Goal: Task Accomplishment & Management: Use online tool/utility

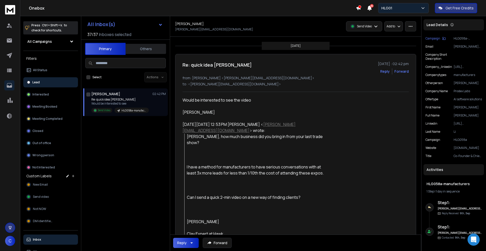
click at [391, 9] on p "HLG01" at bounding box center [387, 8] width 13 height 5
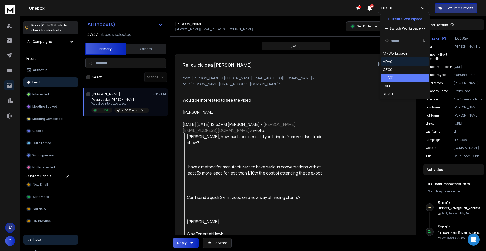
click at [396, 59] on div "ADA01" at bounding box center [405, 61] width 48 height 8
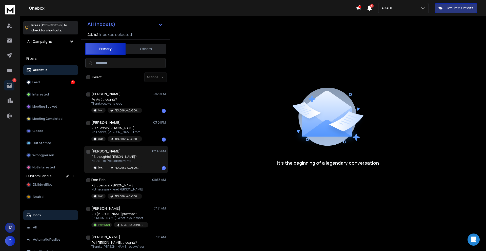
click at [125, 155] on p "RE: thoughts [PERSON_NAME]?" at bounding box center [116, 157] width 51 height 4
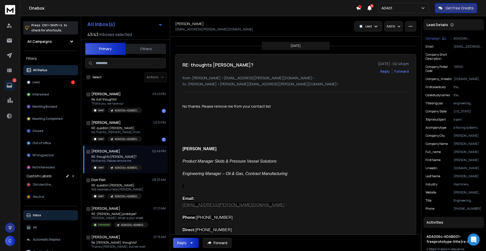
click at [371, 30] on div "Lead" at bounding box center [368, 27] width 27 height 10
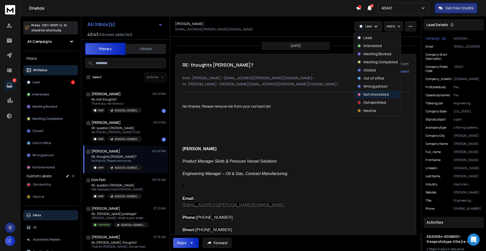
click at [372, 96] on p "Not Interested" at bounding box center [376, 94] width 25 height 5
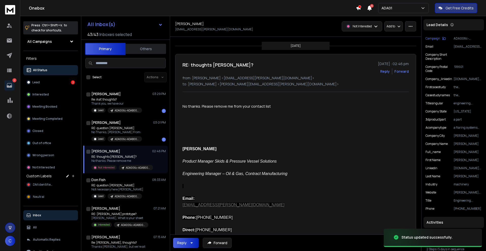
click at [411, 27] on icon "button" at bounding box center [410, 26] width 5 height 5
click at [404, 62] on div "Block email" at bounding box center [393, 61] width 25 height 5
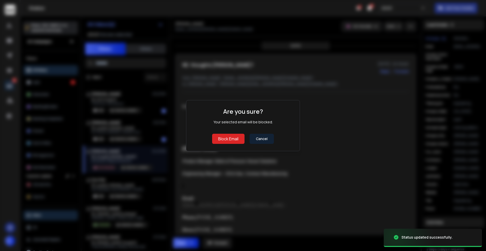
click at [226, 147] on div "Are you sure? Your selected email will be blocked. Block Email Cancel" at bounding box center [243, 125] width 114 height 51
click at [227, 137] on button "Block Email" at bounding box center [228, 139] width 32 height 10
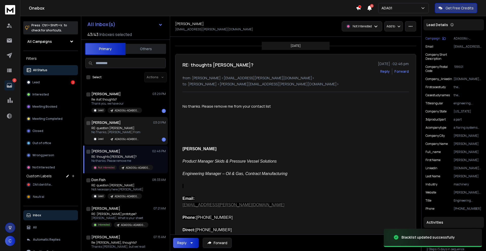
click at [131, 123] on div "Bill Heideman 03:01 PM" at bounding box center [128, 122] width 74 height 5
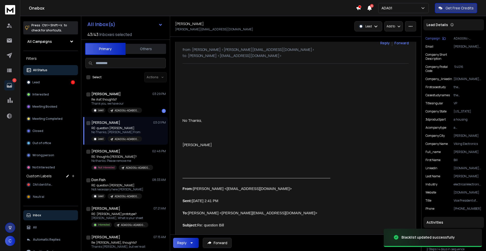
scroll to position [51, 0]
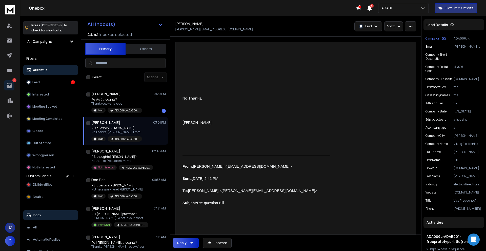
click at [376, 26] on icon at bounding box center [376, 26] width 4 height 4
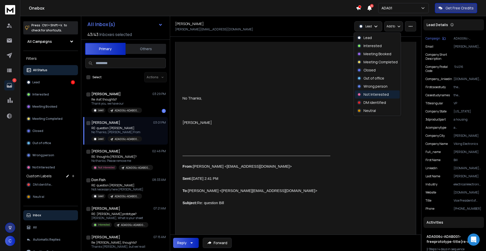
click at [370, 94] on p "Not Interested" at bounding box center [376, 94] width 25 height 5
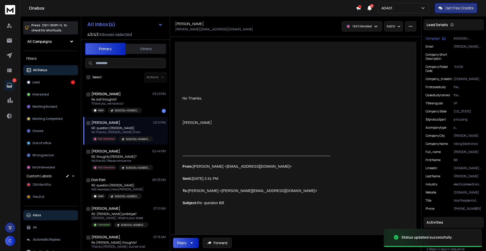
click at [413, 27] on button "button" at bounding box center [410, 26] width 11 height 10
click at [403, 62] on div "Block email" at bounding box center [393, 61] width 25 height 5
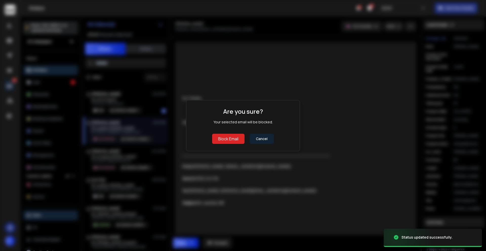
click at [217, 134] on button "Block Email" at bounding box center [228, 139] width 32 height 10
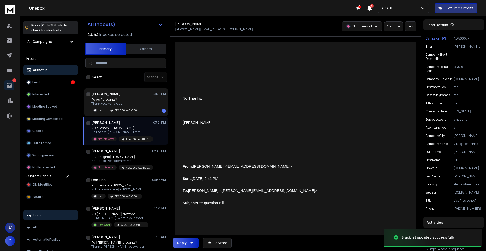
click at [136, 99] on p "Re: Asif, thoughts?" at bounding box center [116, 99] width 51 height 4
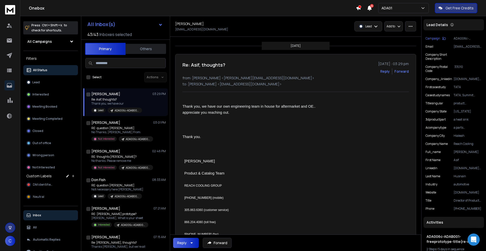
click at [359, 28] on div at bounding box center [361, 26] width 5 height 5
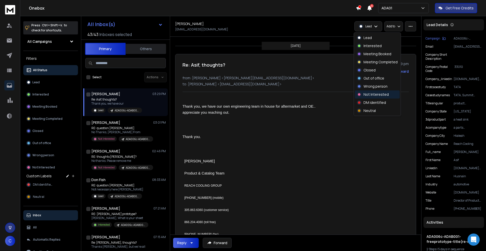
click at [368, 94] on p "Not Interested" at bounding box center [376, 94] width 25 height 5
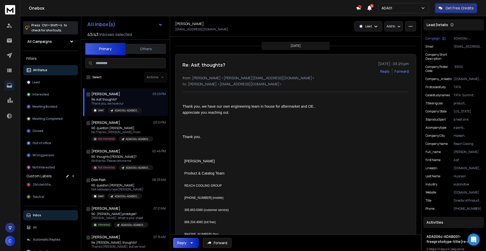
click at [286, 114] on p "Thank you, we have our own engineering team in house for aftermarket and OE.. a…" at bounding box center [257, 109] width 148 height 12
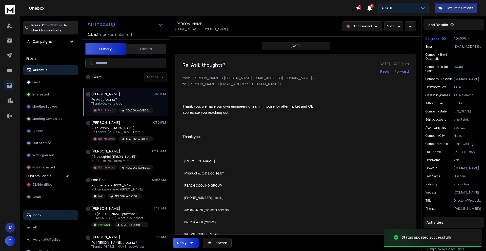
click at [407, 10] on div "ADA01" at bounding box center [403, 8] width 44 height 5
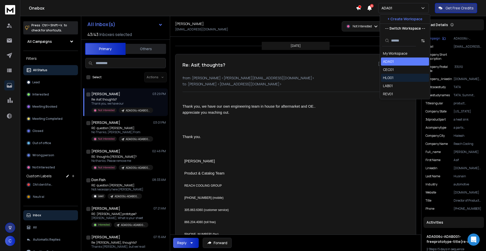
click at [400, 81] on div "HLG01" at bounding box center [405, 78] width 48 height 8
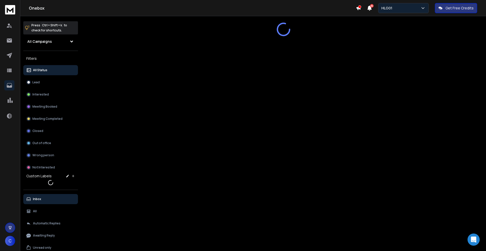
click at [401, 6] on div "HLG01" at bounding box center [403, 8] width 44 height 5
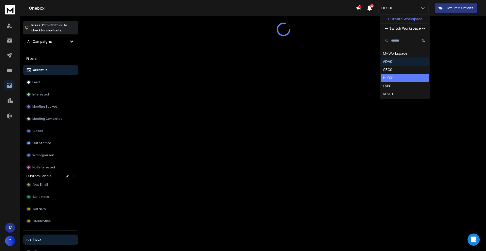
click at [395, 54] on div "My Workspace" at bounding box center [395, 53] width 25 height 5
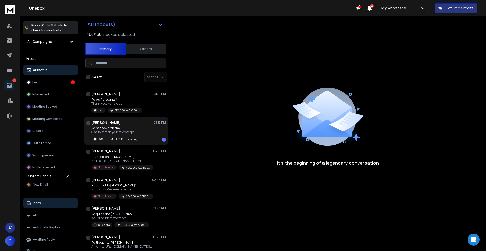
click at [135, 120] on div "Warrick 03:13 PM" at bounding box center [128, 122] width 74 height 5
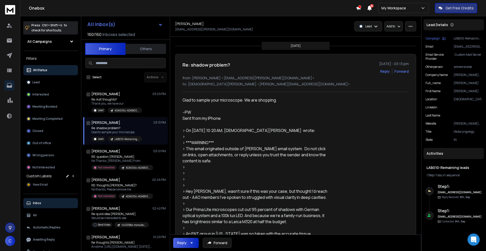
click at [375, 28] on icon at bounding box center [376, 26] width 4 height 4
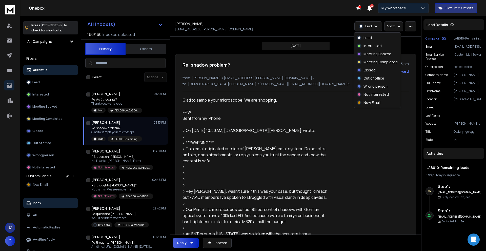
click at [406, 7] on p "My Workspace" at bounding box center [394, 8] width 27 height 5
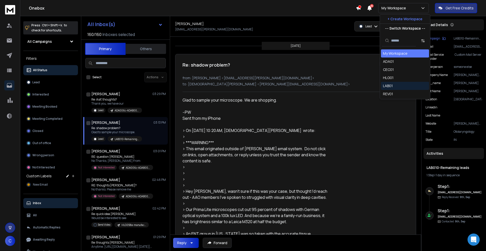
click at [392, 84] on div "LAB01" at bounding box center [388, 85] width 10 height 5
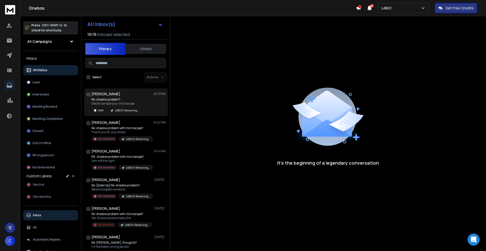
click at [129, 97] on p "Re: shadow problem?" at bounding box center [116, 99] width 51 height 4
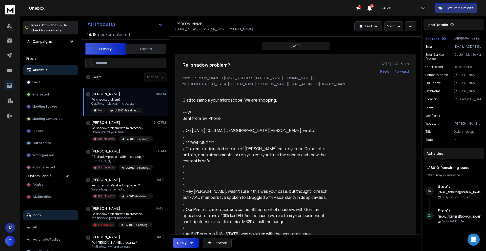
click at [376, 25] on icon at bounding box center [376, 26] width 4 height 4
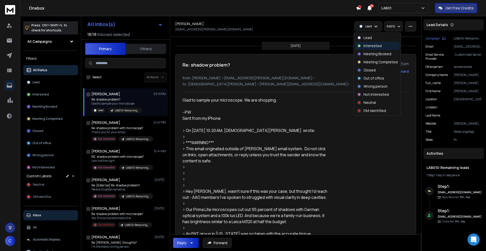
click at [369, 45] on p "Interested" at bounding box center [373, 45] width 18 height 5
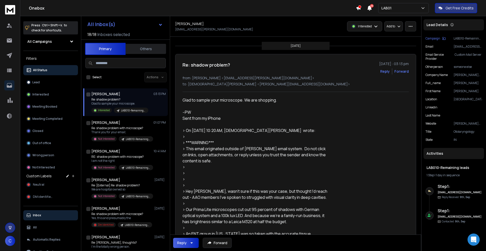
click at [402, 72] on div "Forward" at bounding box center [401, 71] width 14 height 5
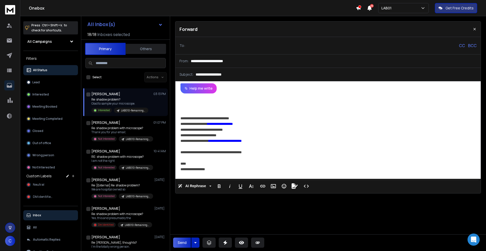
click at [196, 43] on input at bounding box center [204, 45] width 35 height 9
type input "**********"
click at [180, 241] on button "Send" at bounding box center [182, 242] width 18 height 10
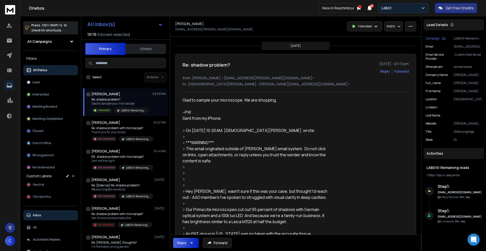
drag, startPoint x: 409, startPoint y: 4, endPoint x: 408, endPoint y: 8, distance: 4.6
click at [409, 4] on button "LAB01" at bounding box center [403, 8] width 51 height 10
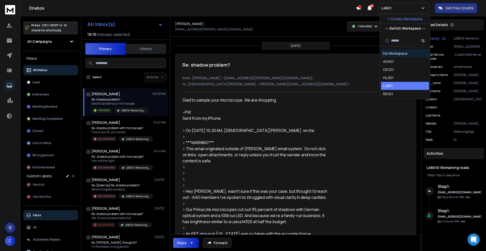
click at [397, 57] on div "My Workspace" at bounding box center [405, 53] width 48 height 8
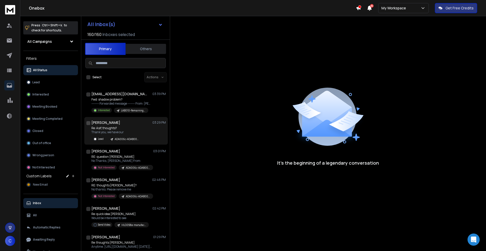
click at [129, 121] on div "[PERSON_NAME] 03:29 PM" at bounding box center [128, 122] width 74 height 5
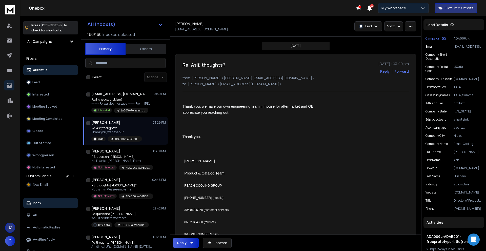
click at [403, 6] on p "My Workspace" at bounding box center [394, 8] width 27 height 5
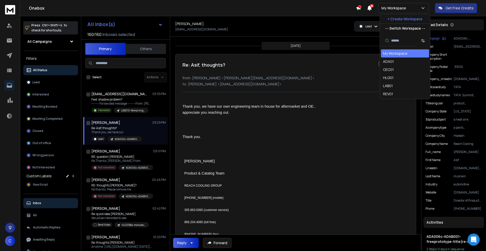
click at [364, 24] on div "Lead" at bounding box center [368, 27] width 27 height 10
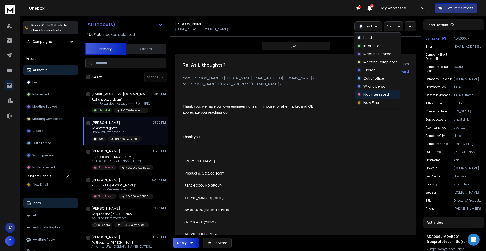
click at [369, 92] on p "Not Interested" at bounding box center [376, 94] width 25 height 5
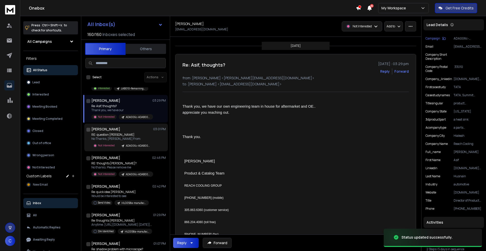
scroll to position [51, 0]
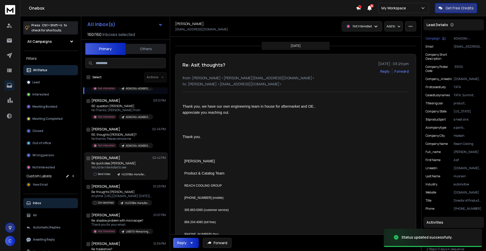
click at [132, 167] on p "Would be interested to see" at bounding box center [119, 167] width 57 height 4
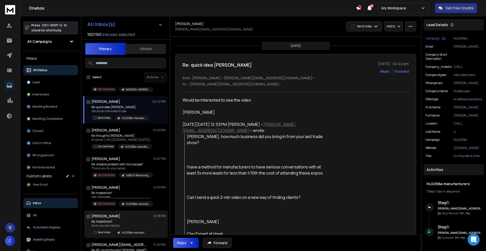
scroll to position [127, 0]
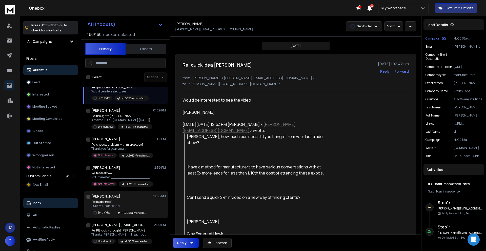
click at [129, 205] on p "Sure, you can send a" at bounding box center [119, 206] width 57 height 4
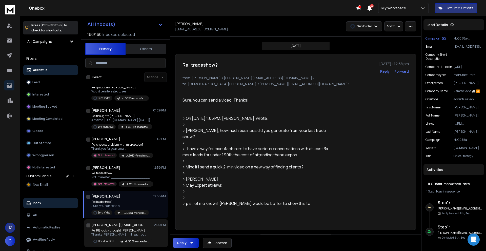
click at [105, 231] on p "Re: RE: quick thought [PERSON_NAME]" at bounding box center [121, 230] width 61 height 4
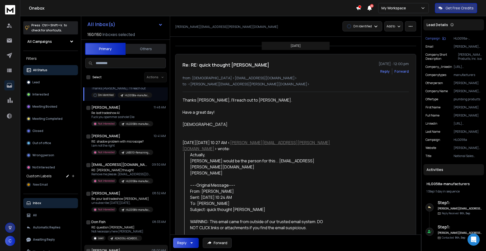
scroll to position [329, 0]
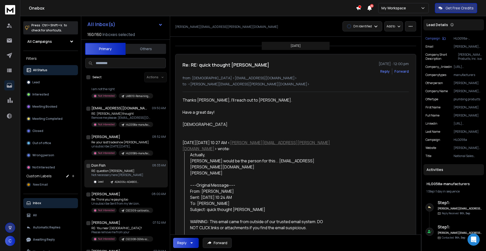
click at [143, 165] on div "Don Fish 08:33 AM" at bounding box center [128, 165] width 74 height 5
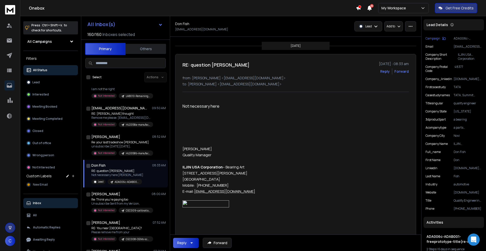
click at [372, 27] on div "Lead" at bounding box center [368, 27] width 27 height 10
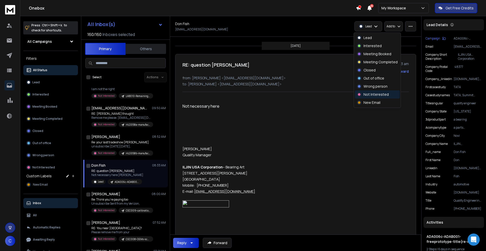
click at [375, 91] on div "Not Interested" at bounding box center [377, 94] width 45 height 8
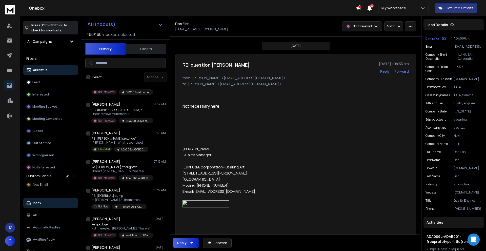
scroll to position [481, 0]
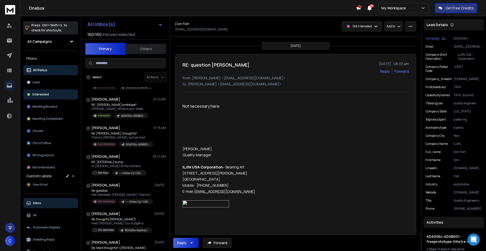
click at [50, 90] on button "Interested" at bounding box center [50, 94] width 55 height 10
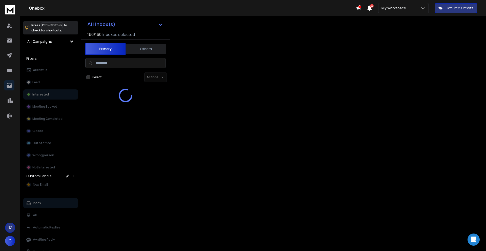
scroll to position [0, 0]
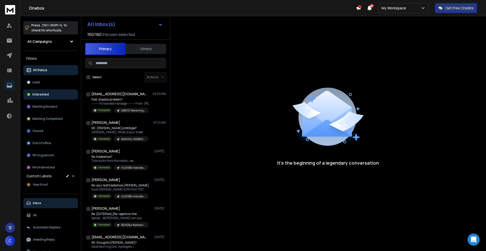
click at [42, 70] on p "All Status" at bounding box center [40, 70] width 14 height 4
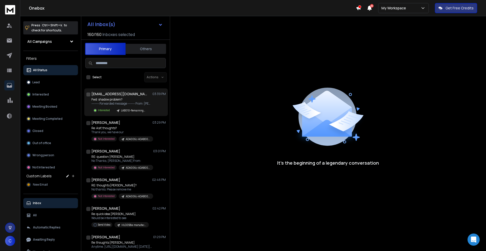
click at [137, 100] on p "Fwd: shadow problem?" at bounding box center [121, 99] width 61 height 4
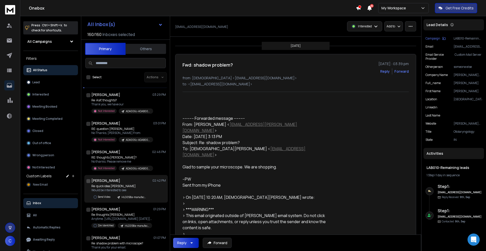
scroll to position [76, 0]
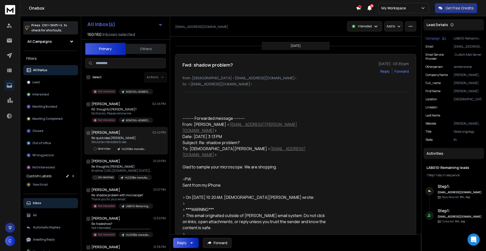
click at [137, 140] on p "Would be interested to see" at bounding box center [119, 142] width 57 height 4
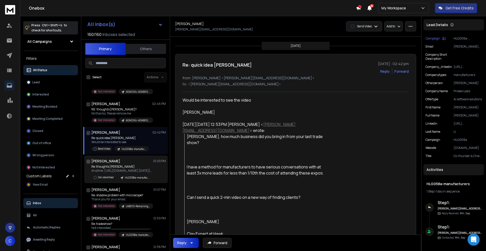
click at [129, 166] on p "Re: thoughts [PERSON_NAME]" at bounding box center [121, 167] width 61 height 4
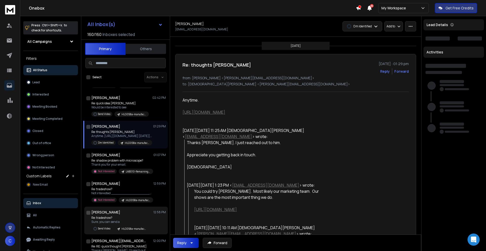
scroll to position [127, 0]
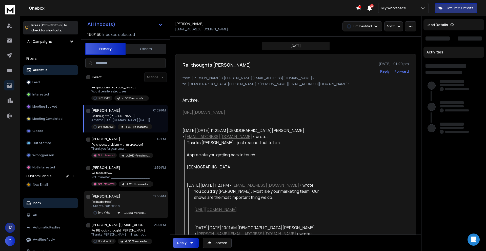
click at [123, 204] on p "Sure, you can send a" at bounding box center [119, 206] width 57 height 4
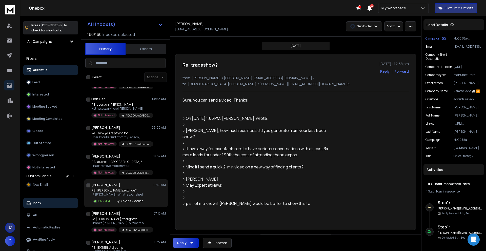
scroll to position [405, 0]
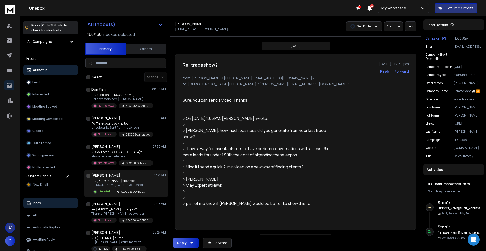
click at [122, 182] on p "RE: [PERSON_NAME] prototype?" at bounding box center [119, 181] width 57 height 4
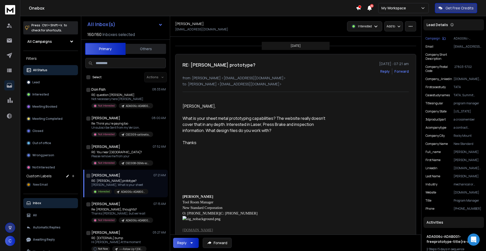
click at [248, 133] on span "What is your sheet metal prototyping capabilities? The website really doesn’t c…" at bounding box center [255, 124] width 144 height 18
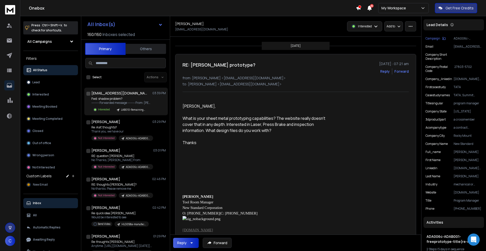
scroll to position [0, 0]
click at [129, 98] on p "Fwd: shadow problem?" at bounding box center [121, 99] width 61 height 4
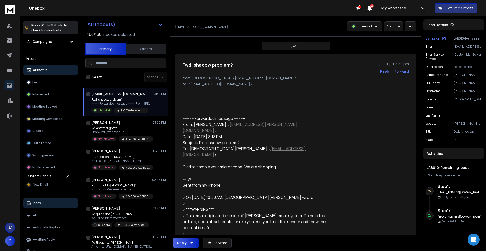
click at [464, 46] on p "[EMAIL_ADDRESS][PERSON_NAME][DOMAIN_NAME]" at bounding box center [468, 47] width 28 height 4
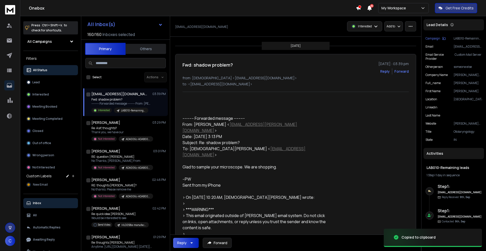
click at [457, 83] on p "[PERSON_NAME]" at bounding box center [468, 83] width 28 height 4
click at [461, 75] on p "[PERSON_NAME][GEOGRAPHIC_DATA]" at bounding box center [468, 75] width 28 height 4
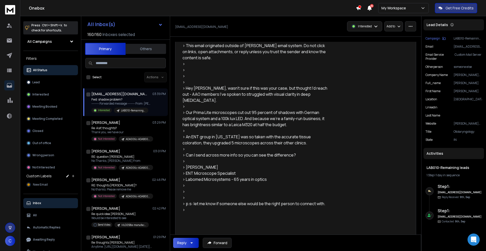
scroll to position [177, 0]
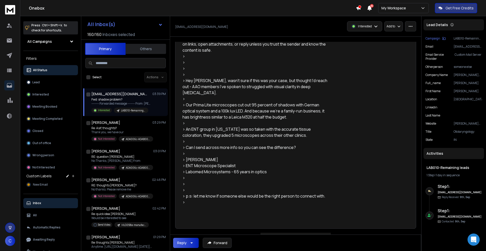
click at [460, 123] on p "[PERSON_NAME][DOMAIN_NAME]" at bounding box center [468, 124] width 28 height 4
drag, startPoint x: 462, startPoint y: 38, endPoint x: 450, endPoint y: 38, distance: 12.2
click at [450, 38] on div "Campaign LAB010-Remaining leads" at bounding box center [454, 38] width 56 height 4
copy p "LAB010"
